Goal: Task Accomplishment & Management: Use online tool/utility

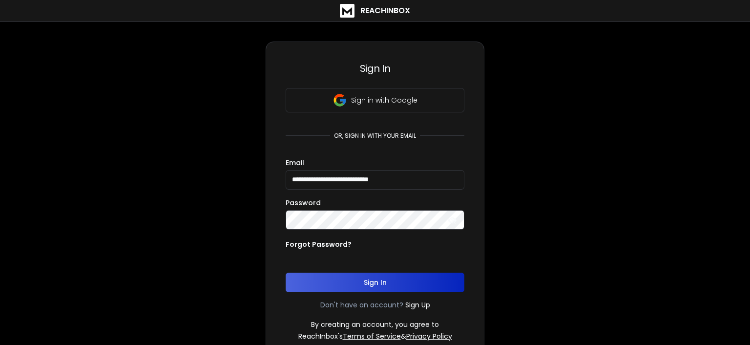
click at [364, 292] on button "Sign In" at bounding box center [375, 283] width 179 height 20
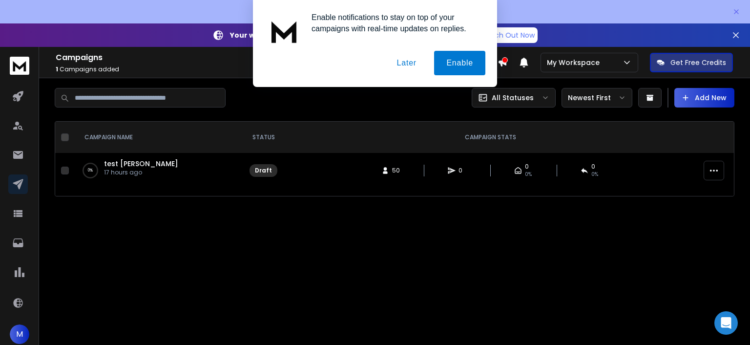
click at [130, 163] on span "test [PERSON_NAME]" at bounding box center [141, 164] width 74 height 10
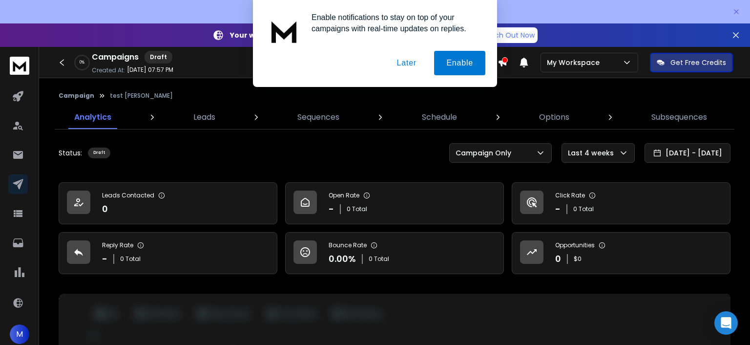
click at [410, 64] on button "Later" at bounding box center [406, 63] width 44 height 24
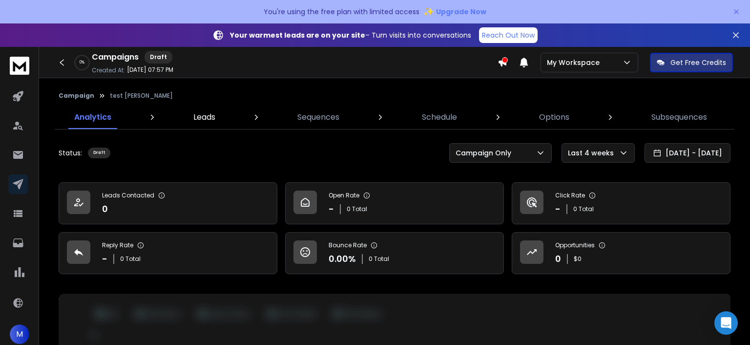
click at [202, 117] on p "Leads" at bounding box center [204, 117] width 22 height 12
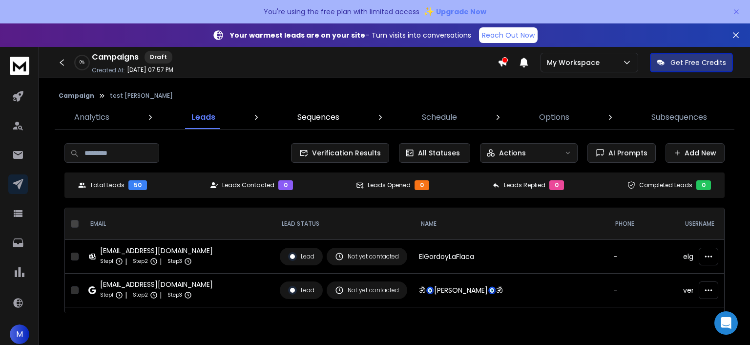
click at [337, 118] on p "Sequences" at bounding box center [319, 117] width 42 height 12
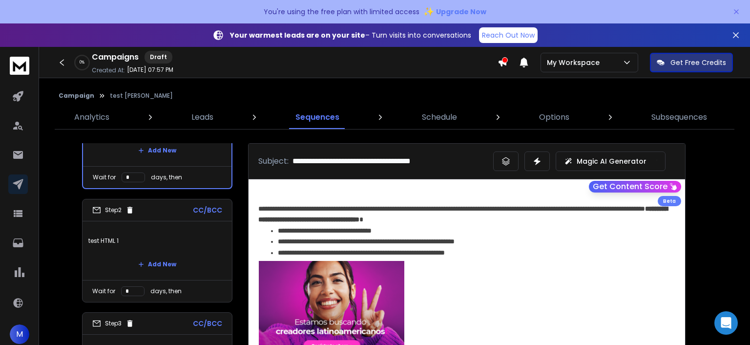
scroll to position [214, 0]
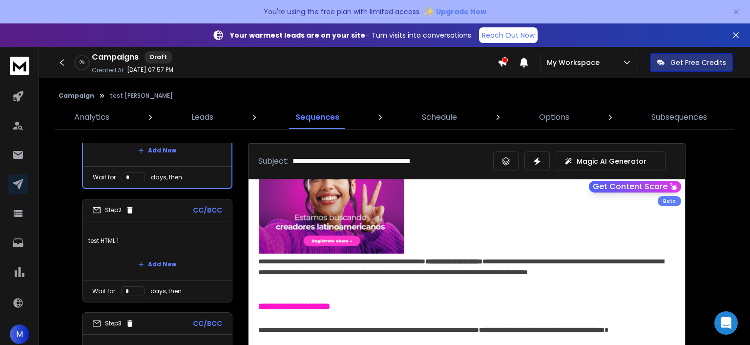
click at [337, 259] on div "**********" at bounding box center [466, 272] width 417 height 33
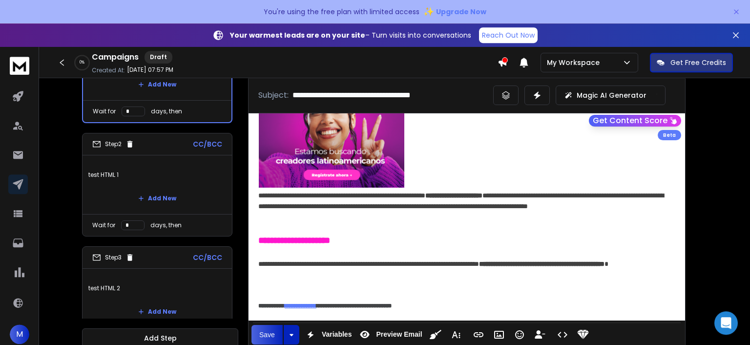
scroll to position [83, 0]
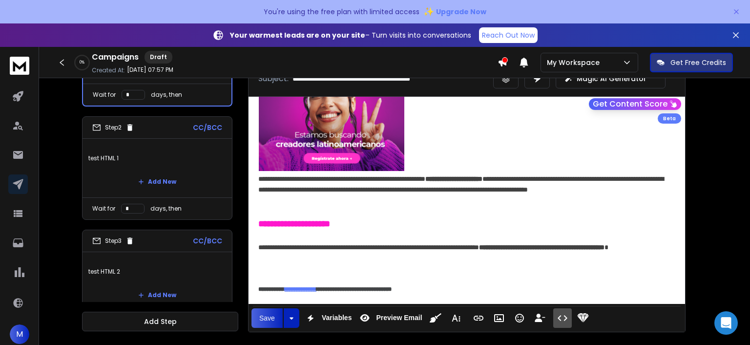
click at [560, 318] on icon "button" at bounding box center [563, 318] width 12 height 12
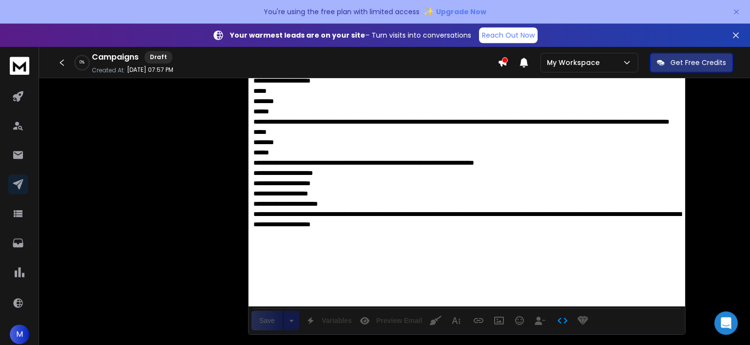
scroll to position [471, 0]
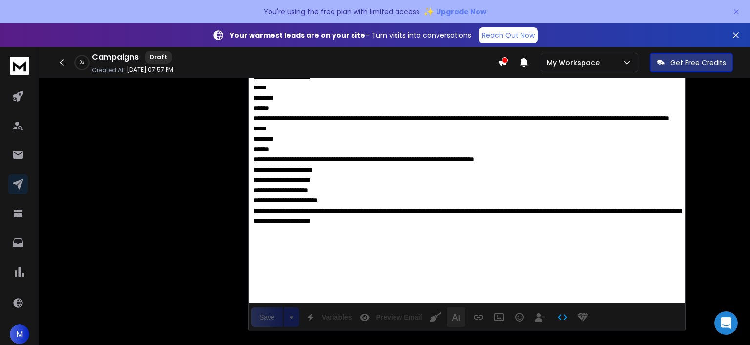
click at [456, 318] on icon "button" at bounding box center [456, 317] width 8 height 7
click at [558, 316] on icon "button" at bounding box center [563, 317] width 12 height 12
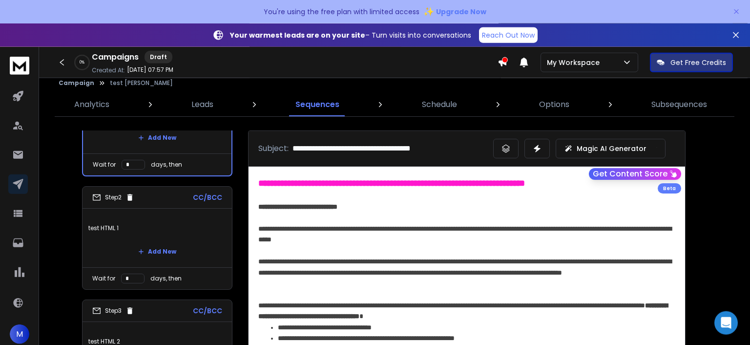
scroll to position [4, 0]
